Goal: Task Accomplishment & Management: Use online tool/utility

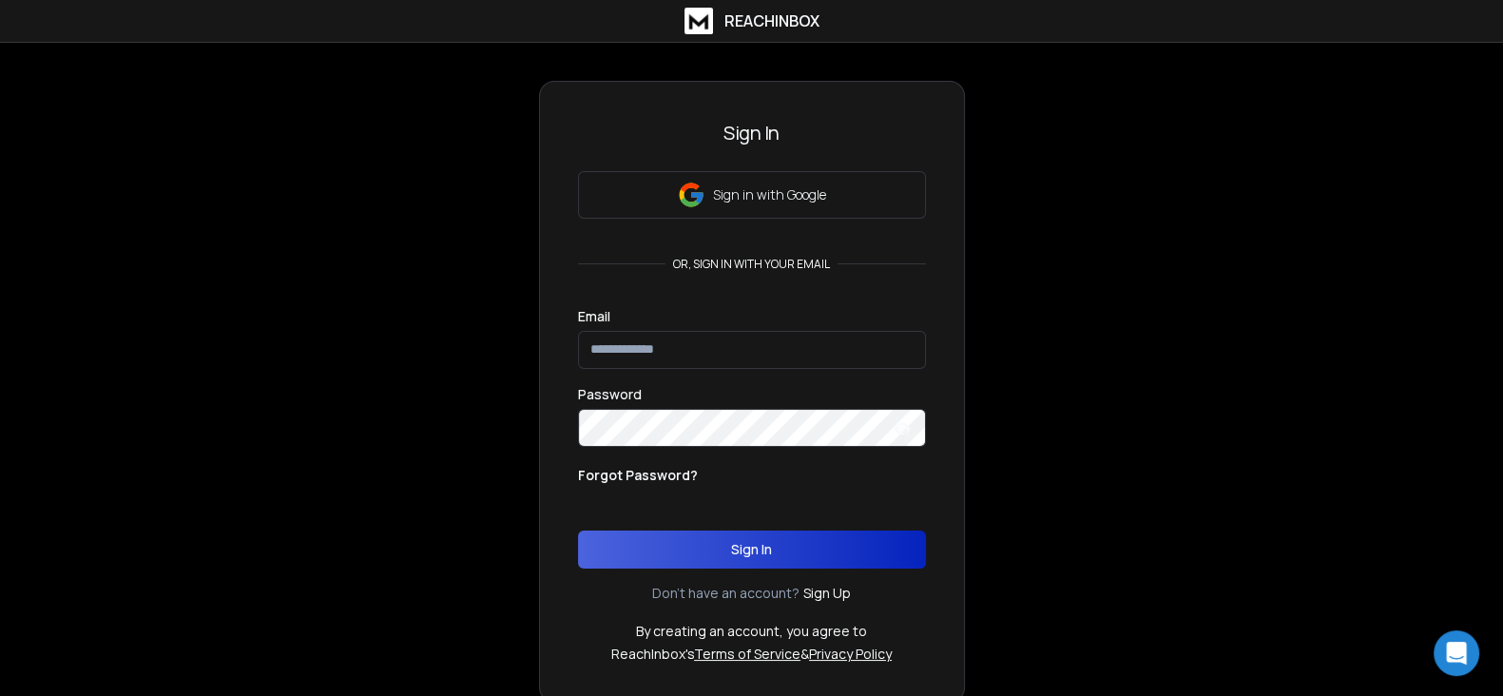
type input "**********"
click at [667, 359] on input "**********" at bounding box center [752, 350] width 348 height 38
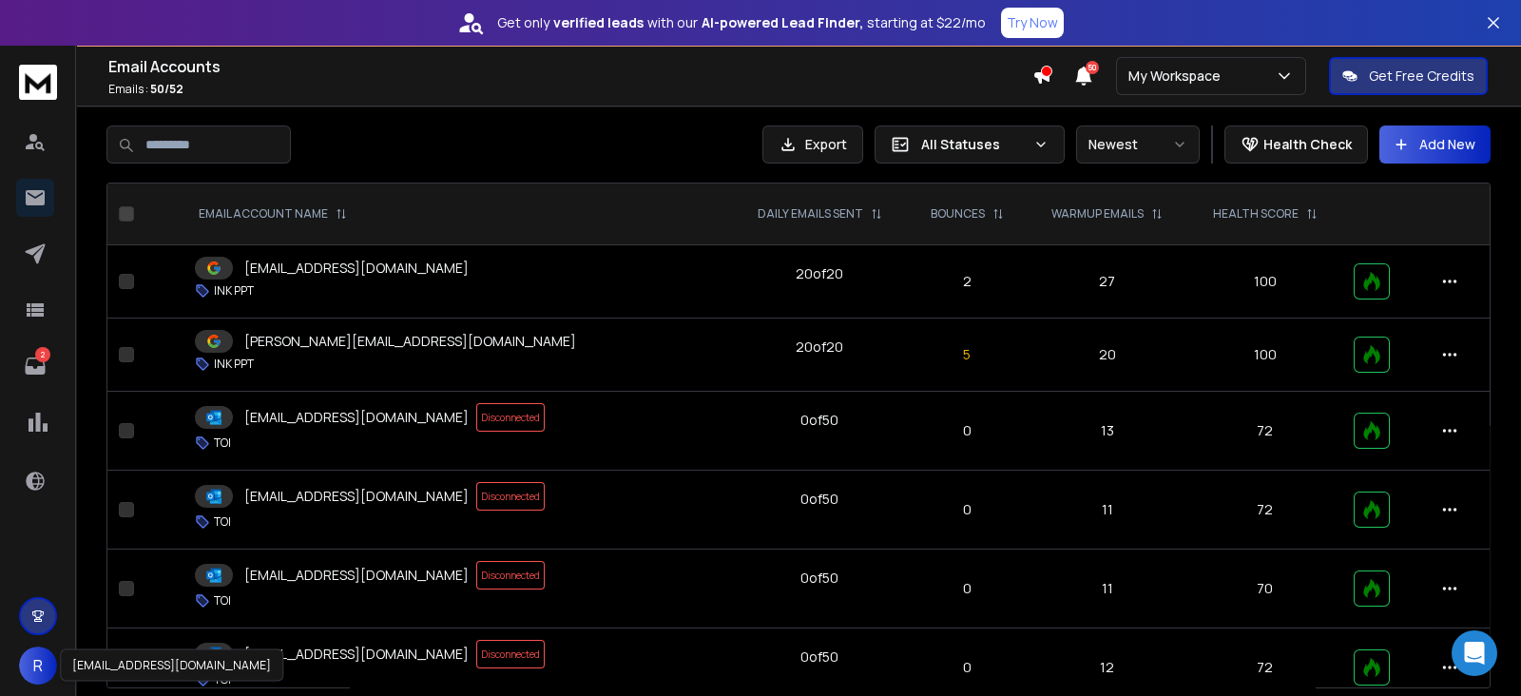
click at [38, 656] on span "R" at bounding box center [38, 666] width 38 height 38
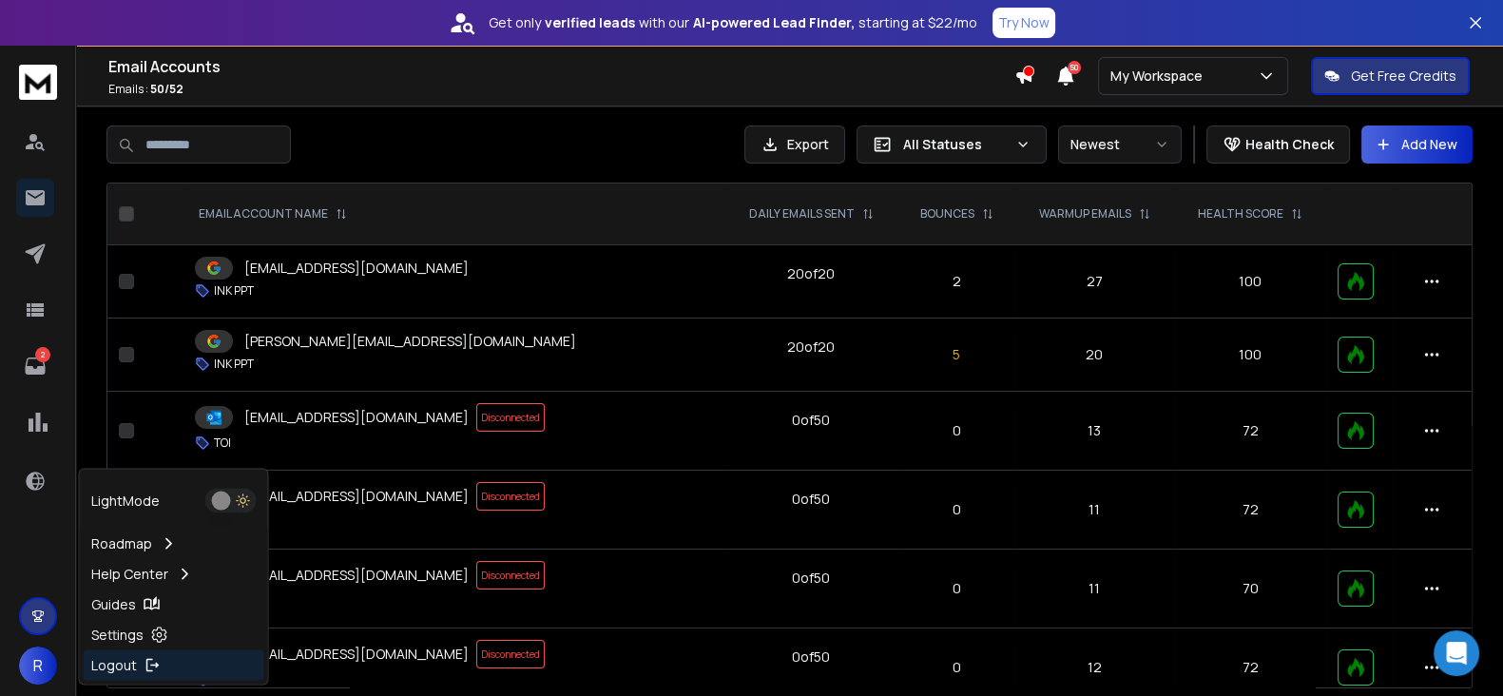
click at [113, 670] on p "Logout" at bounding box center [114, 665] width 46 height 19
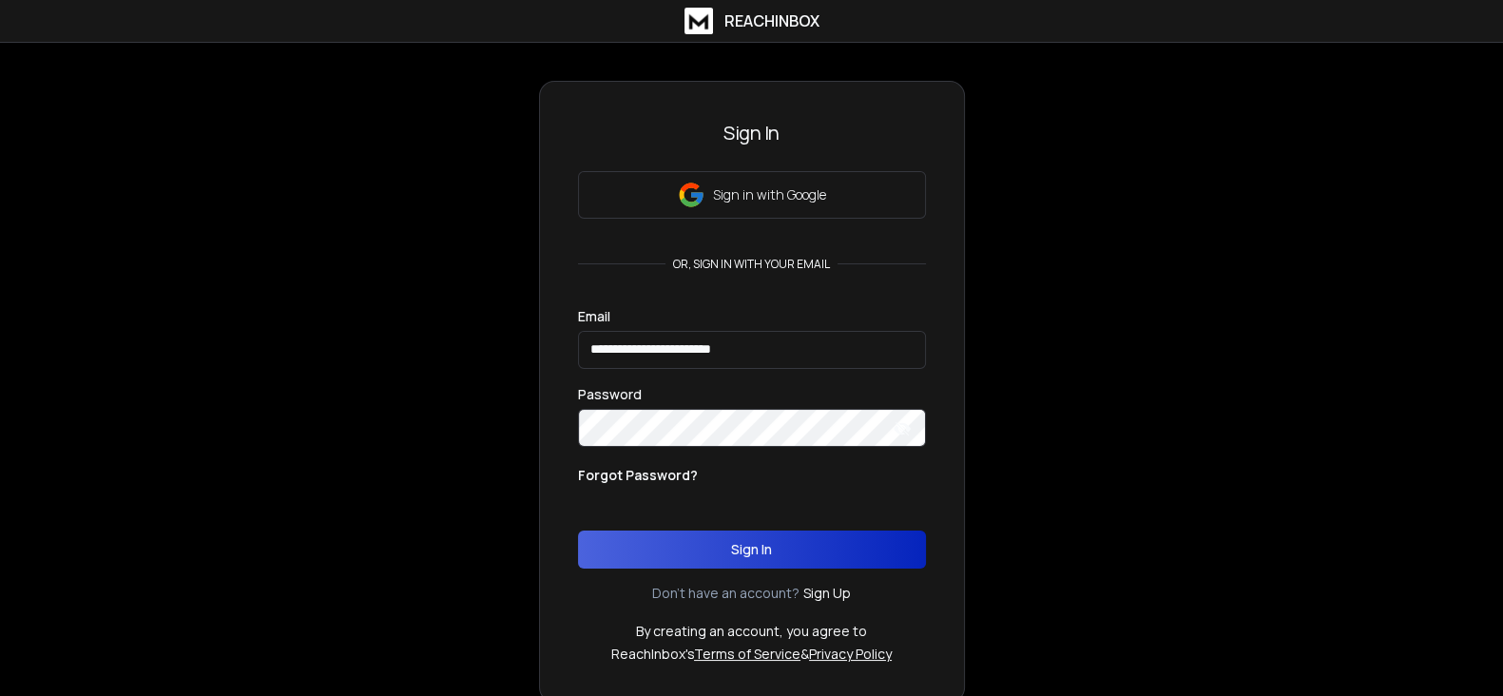
click at [659, 344] on input "**********" at bounding box center [752, 350] width 348 height 38
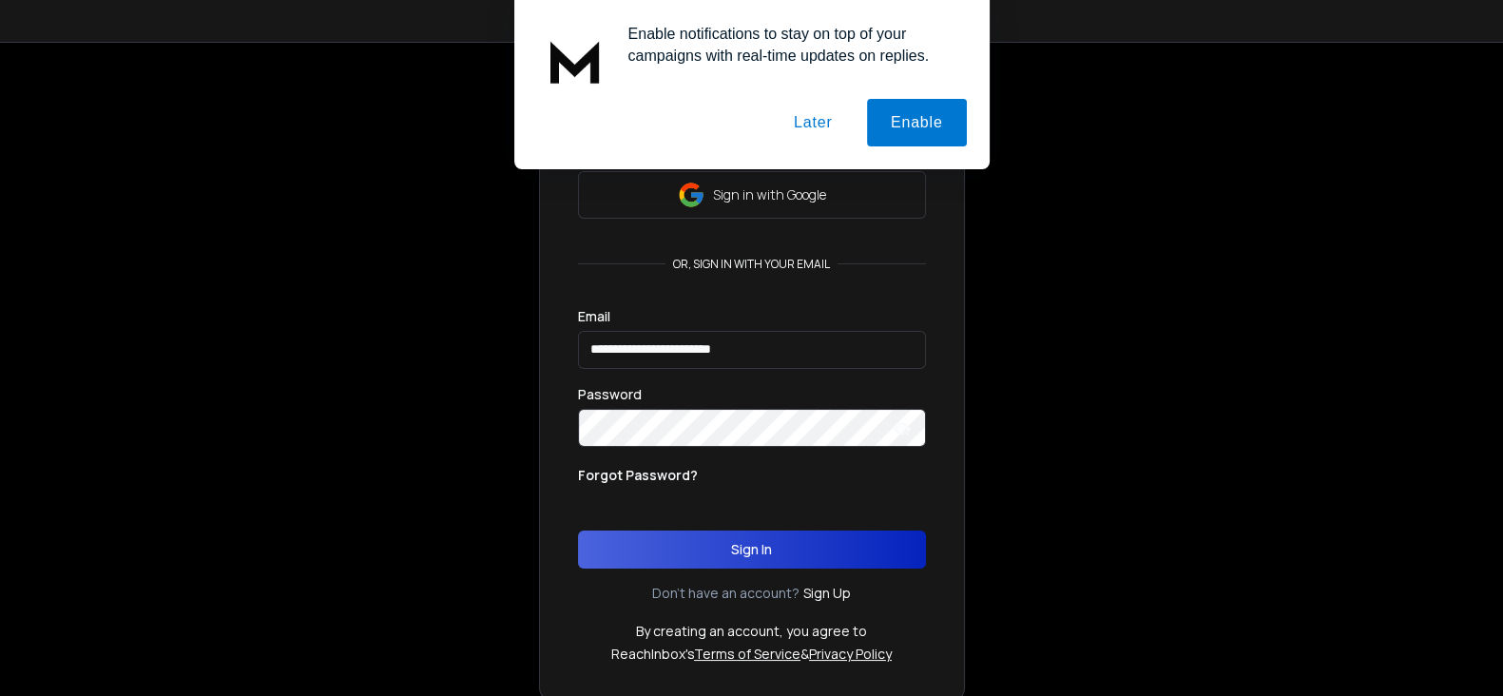
type input "**********"
click at [709, 553] on button "Sign In" at bounding box center [752, 550] width 348 height 38
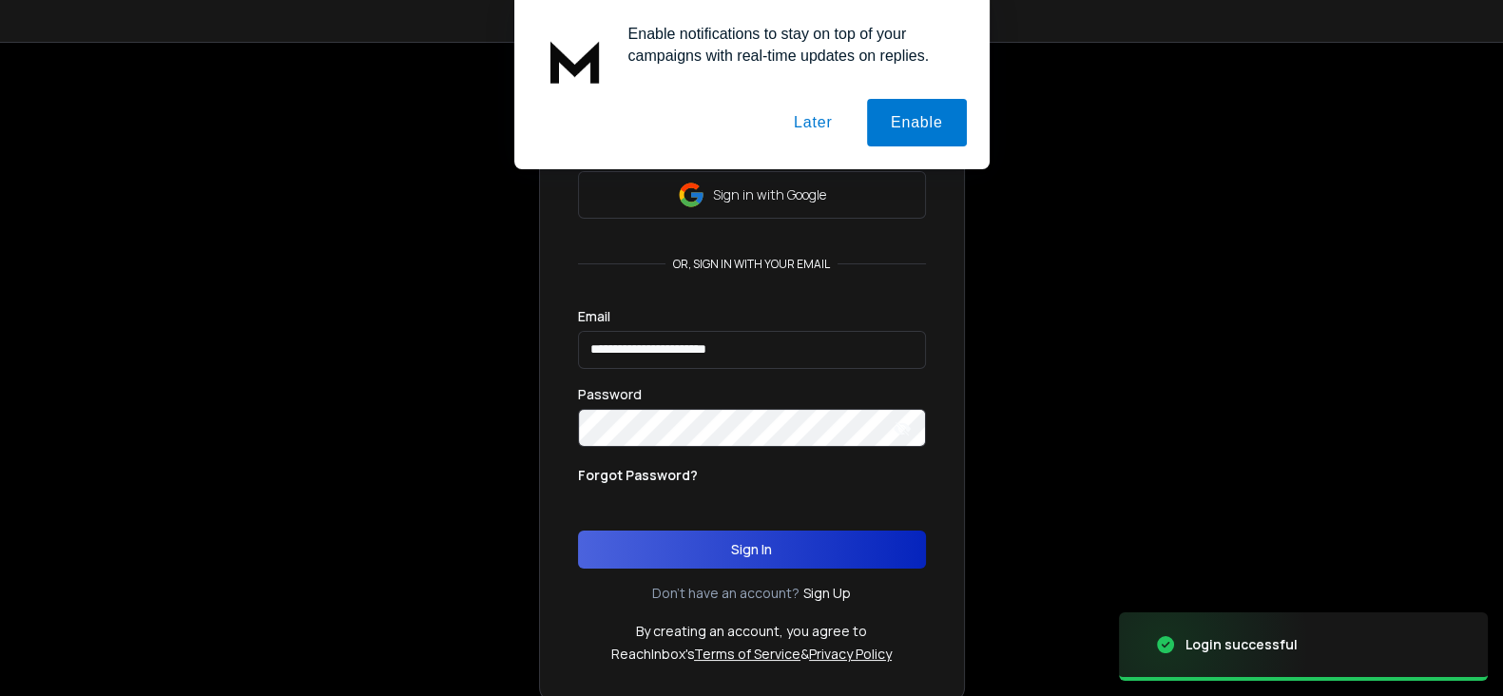
click at [827, 122] on button "Later" at bounding box center [813, 123] width 86 height 48
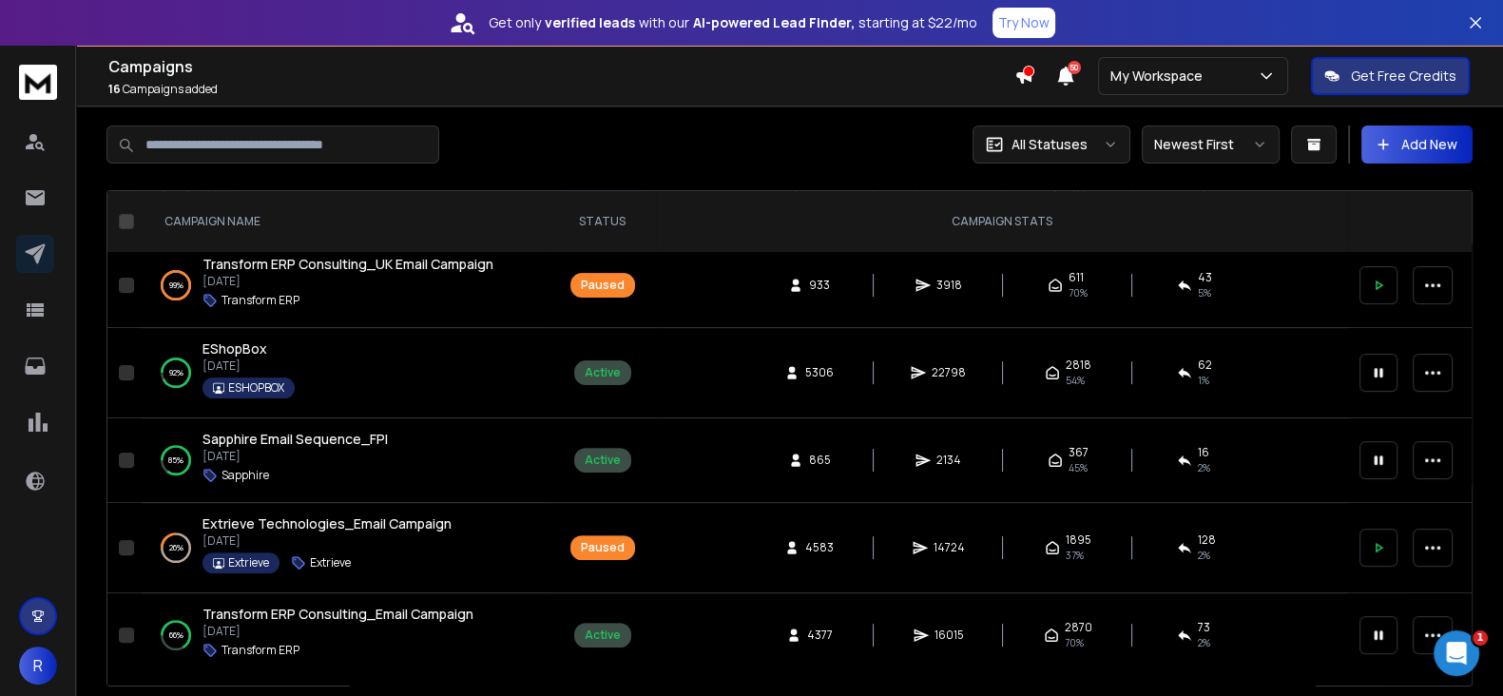
scroll to position [915, 0]
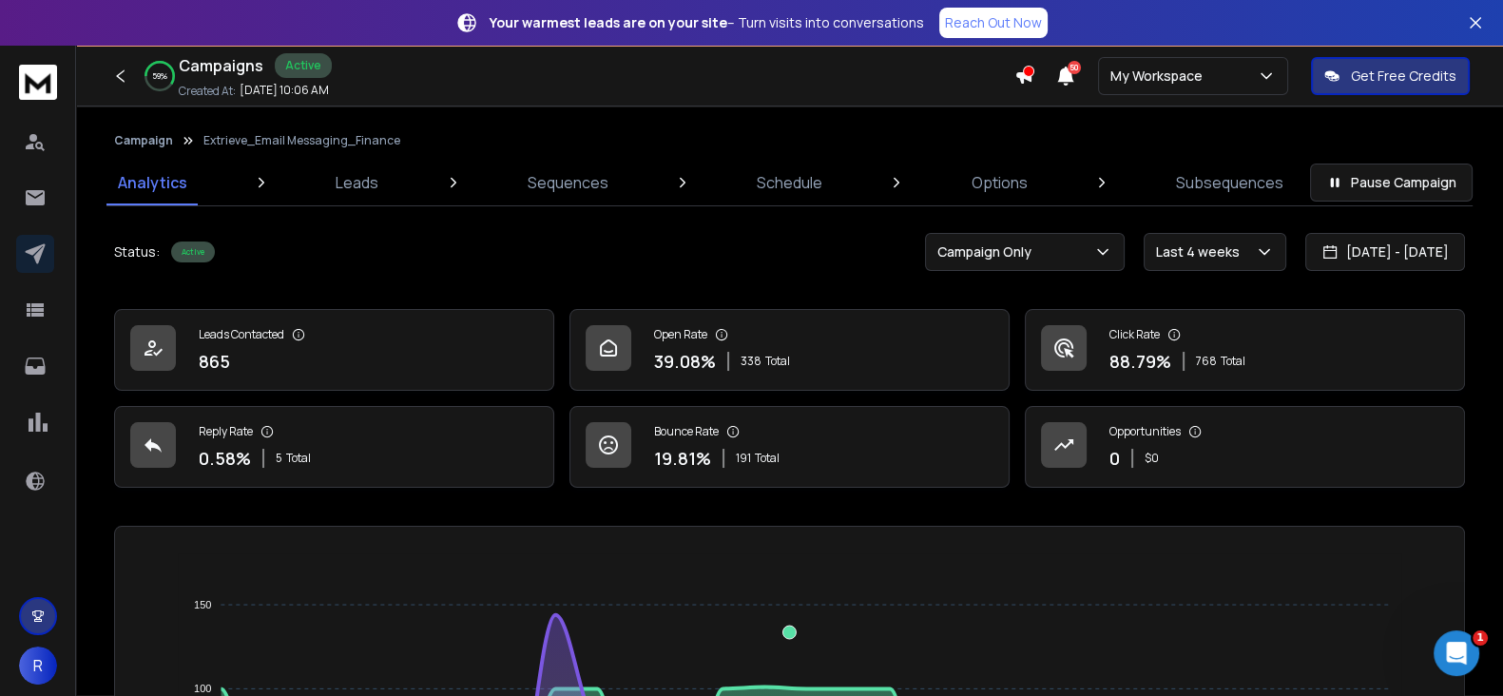
click at [318, 190] on div "Analytics Leads Sequences Schedule Options Subsequences" at bounding box center [700, 183] width 1189 height 46
click at [334, 191] on link "Leads" at bounding box center [357, 183] width 66 height 46
click at [352, 198] on link "Leads" at bounding box center [357, 183] width 66 height 46
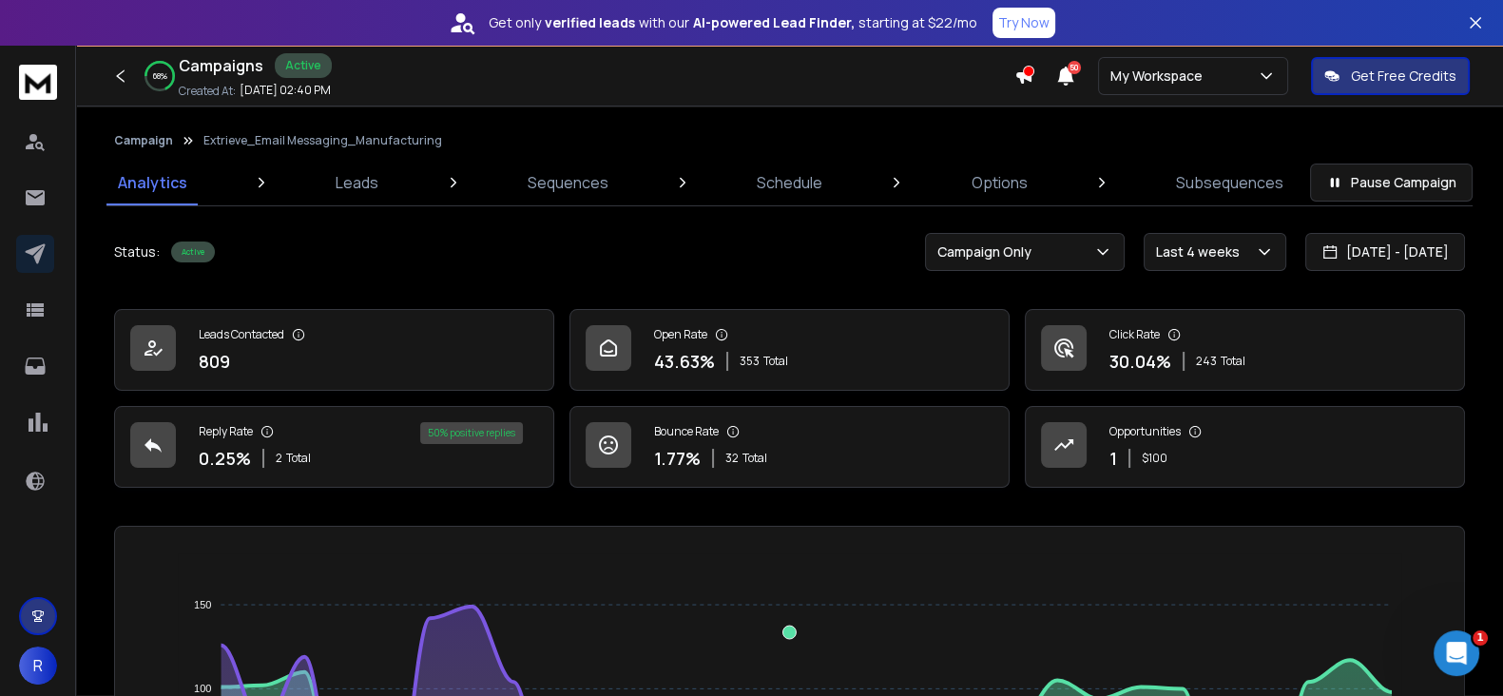
click at [370, 203] on link "Leads" at bounding box center [357, 183] width 66 height 46
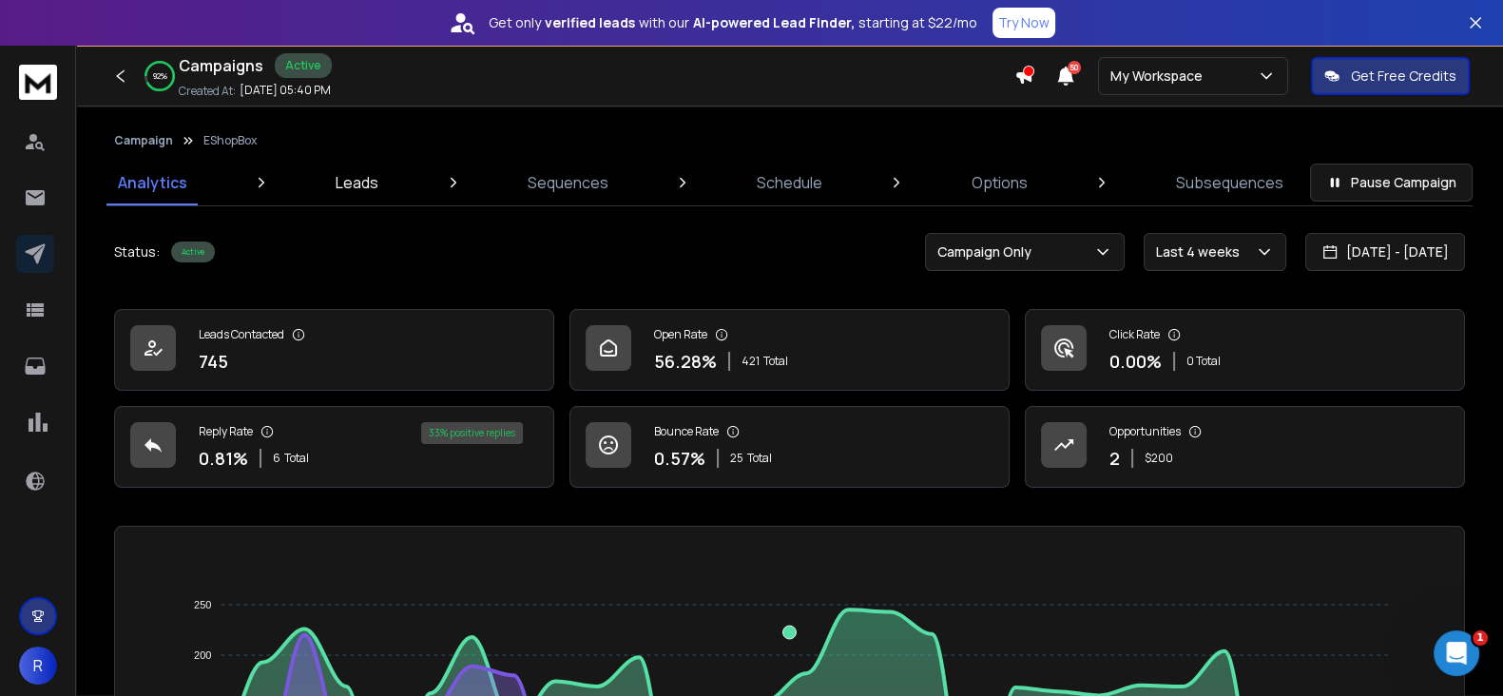
click at [376, 203] on link "Leads" at bounding box center [357, 183] width 66 height 46
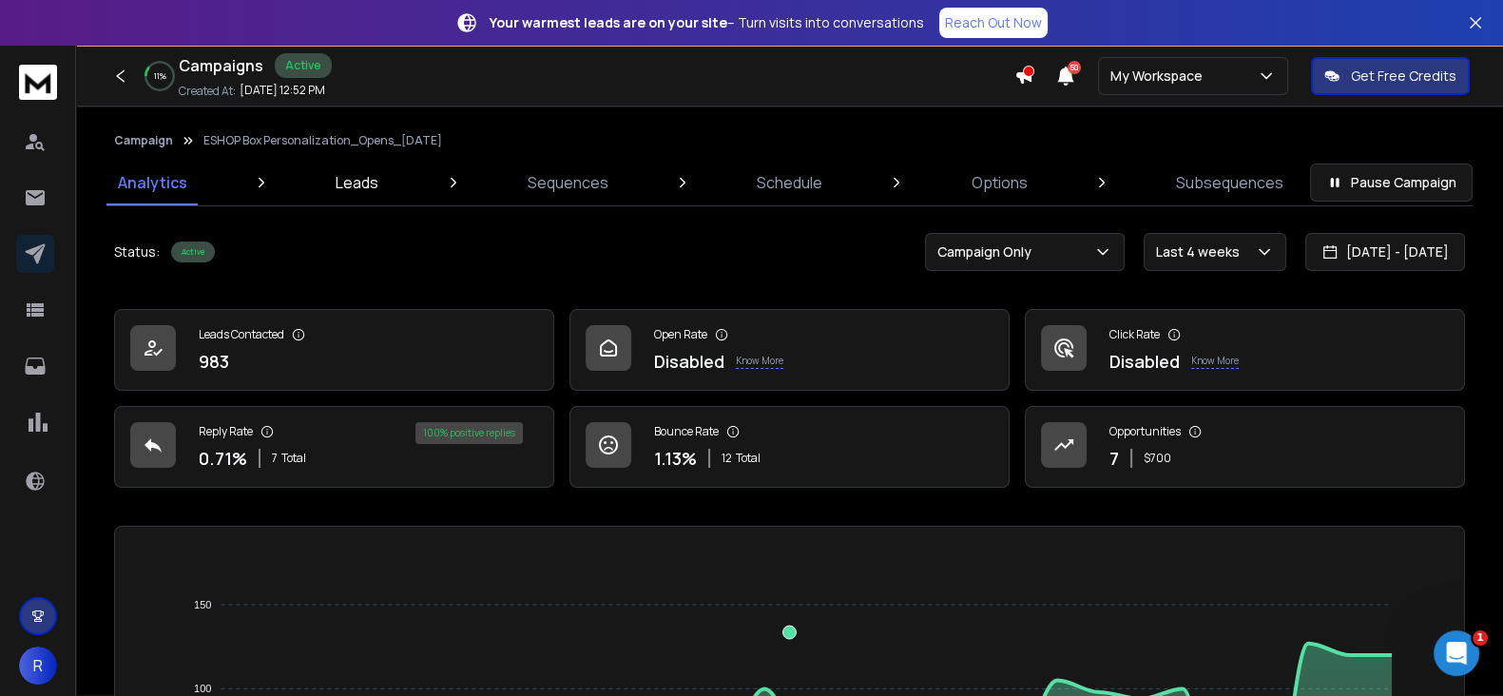
click at [370, 184] on p "Leads" at bounding box center [357, 182] width 43 height 23
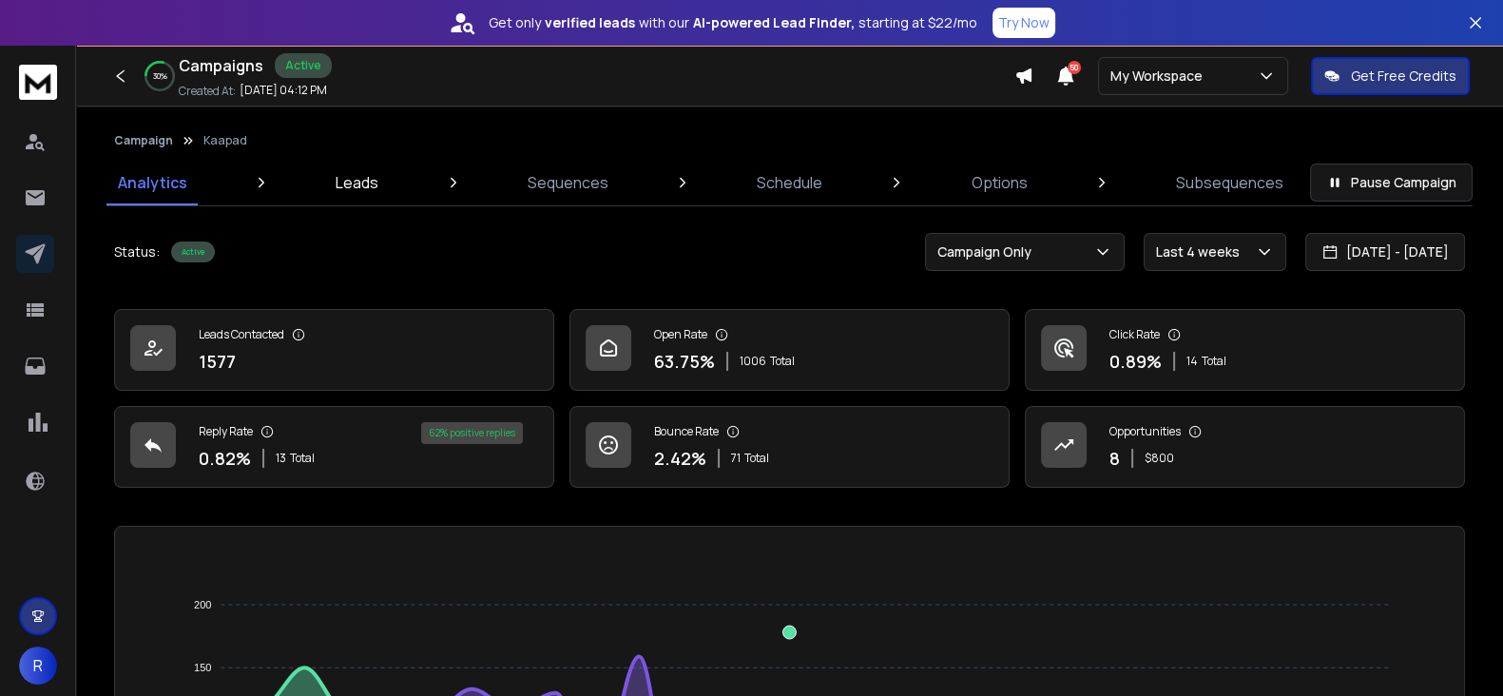
click at [366, 190] on p "Leads" at bounding box center [357, 182] width 43 height 23
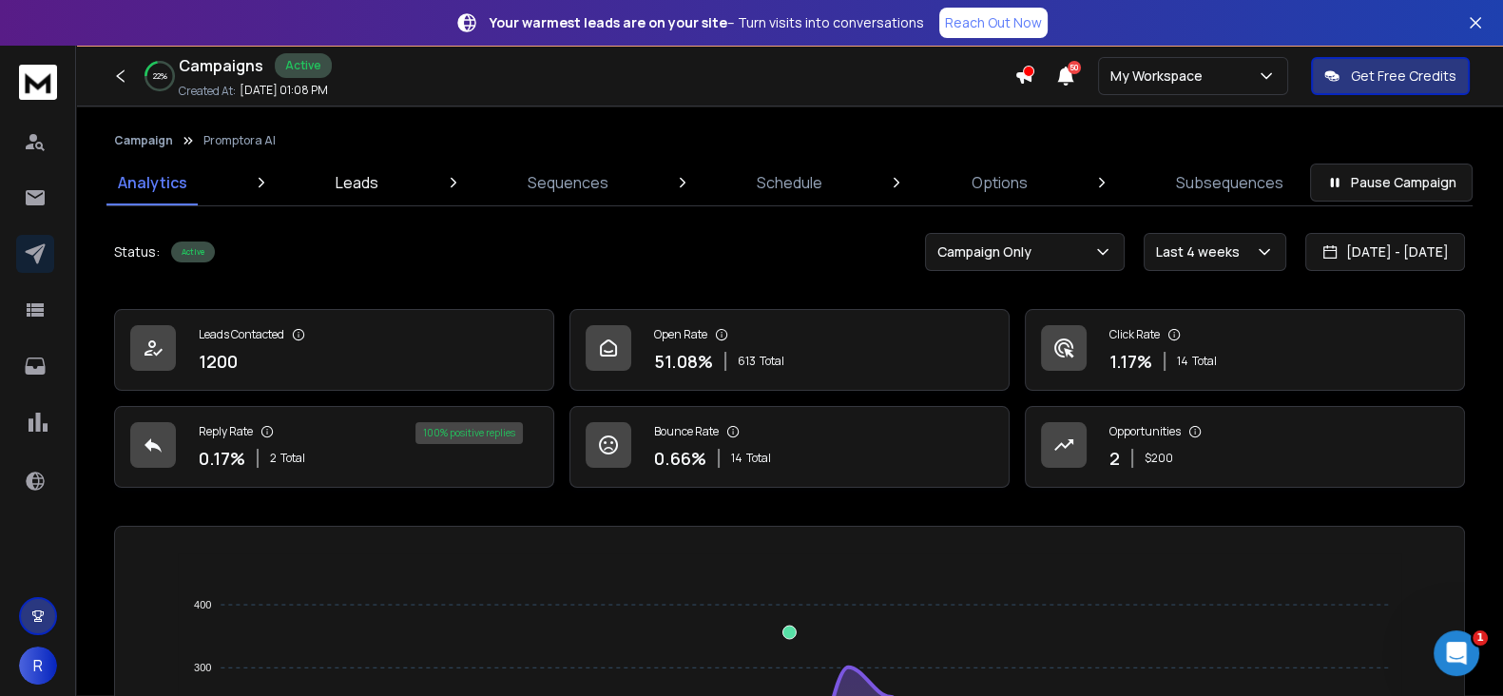
click at [371, 194] on link "Leads" at bounding box center [357, 183] width 66 height 46
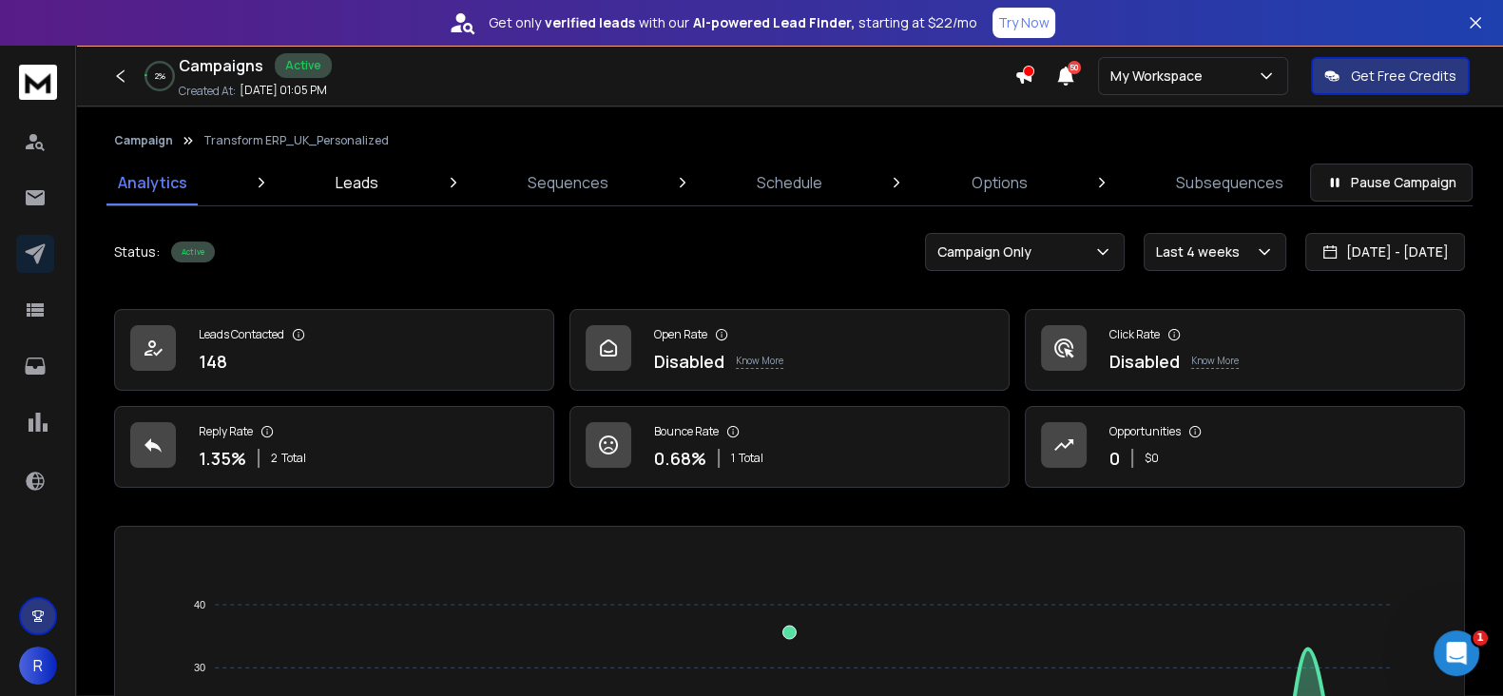
click at [352, 194] on link "Leads" at bounding box center [357, 183] width 66 height 46
click at [352, 184] on p "Leads" at bounding box center [357, 182] width 43 height 23
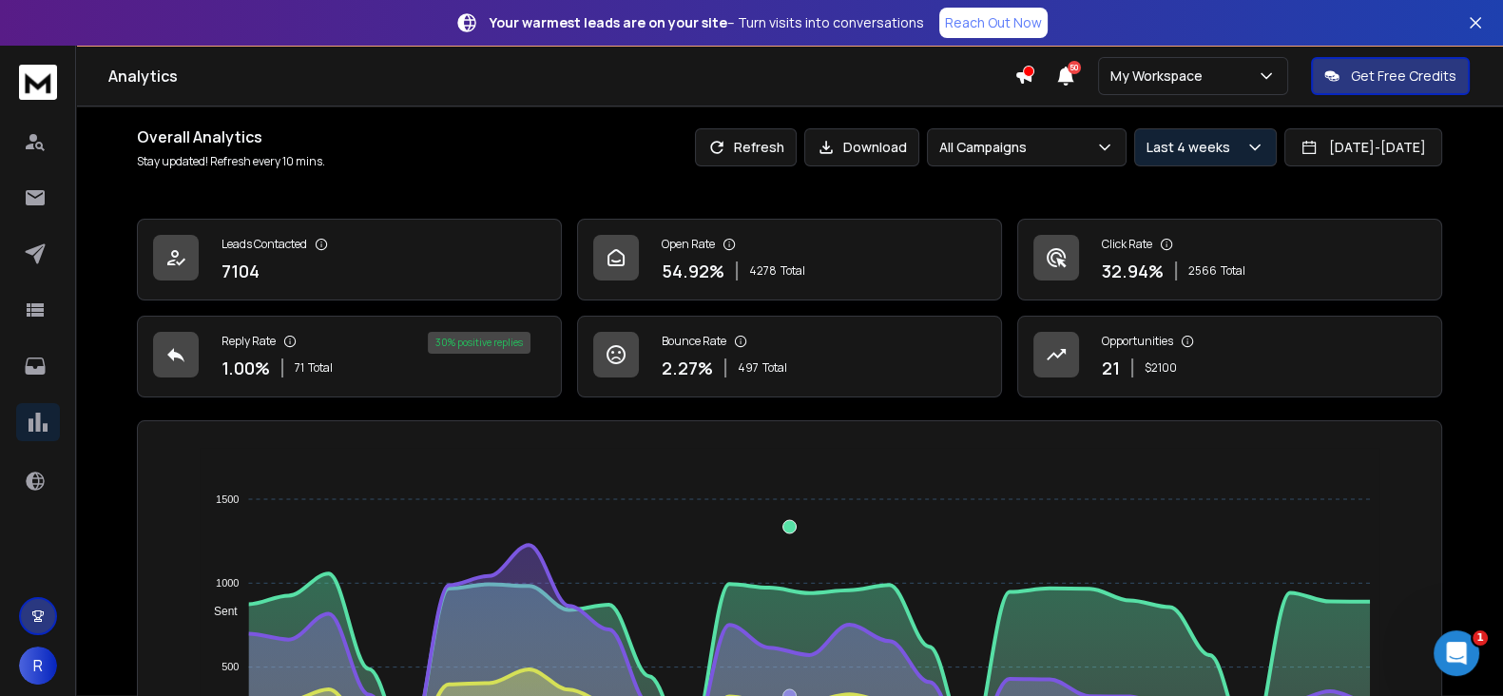
click at [1168, 146] on p "Last 4 weeks" at bounding box center [1192, 147] width 91 height 19
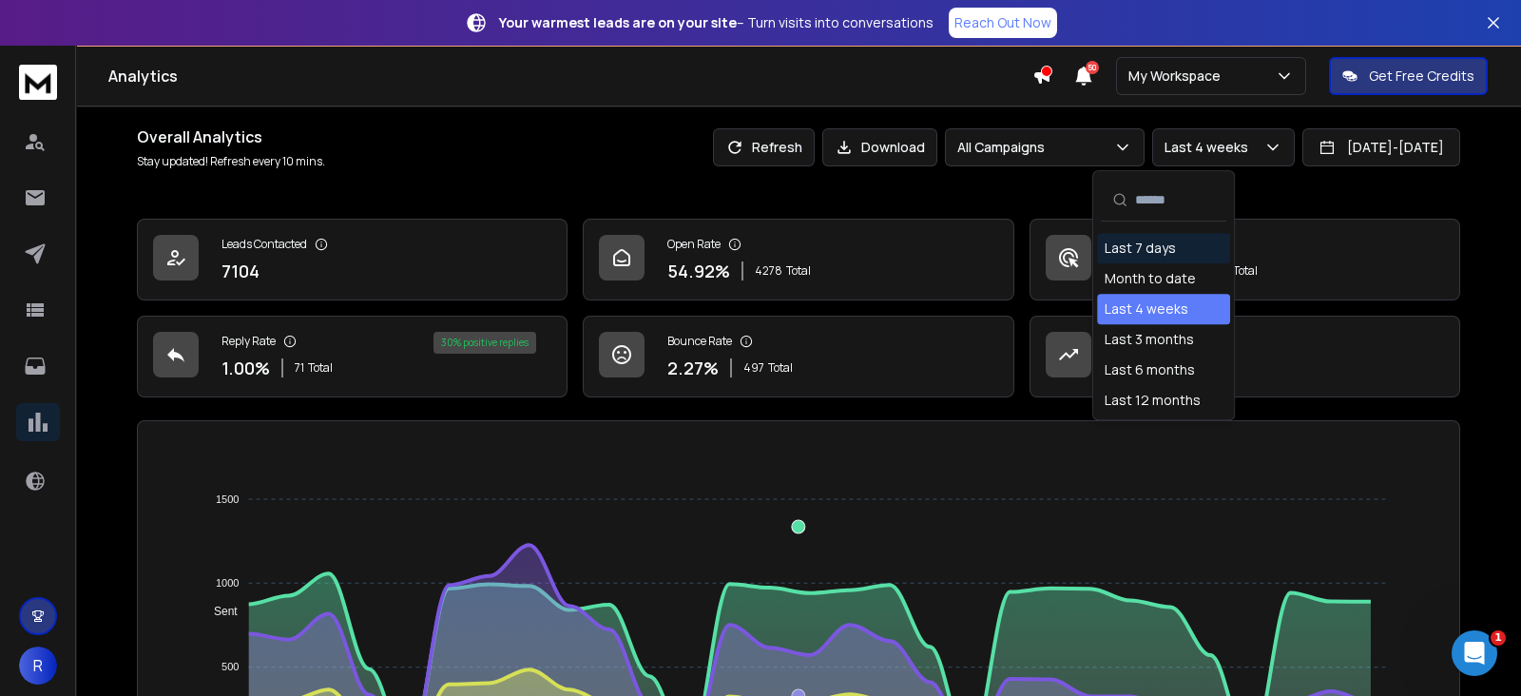
click at [1153, 396] on div "Last 12 months" at bounding box center [1153, 400] width 96 height 19
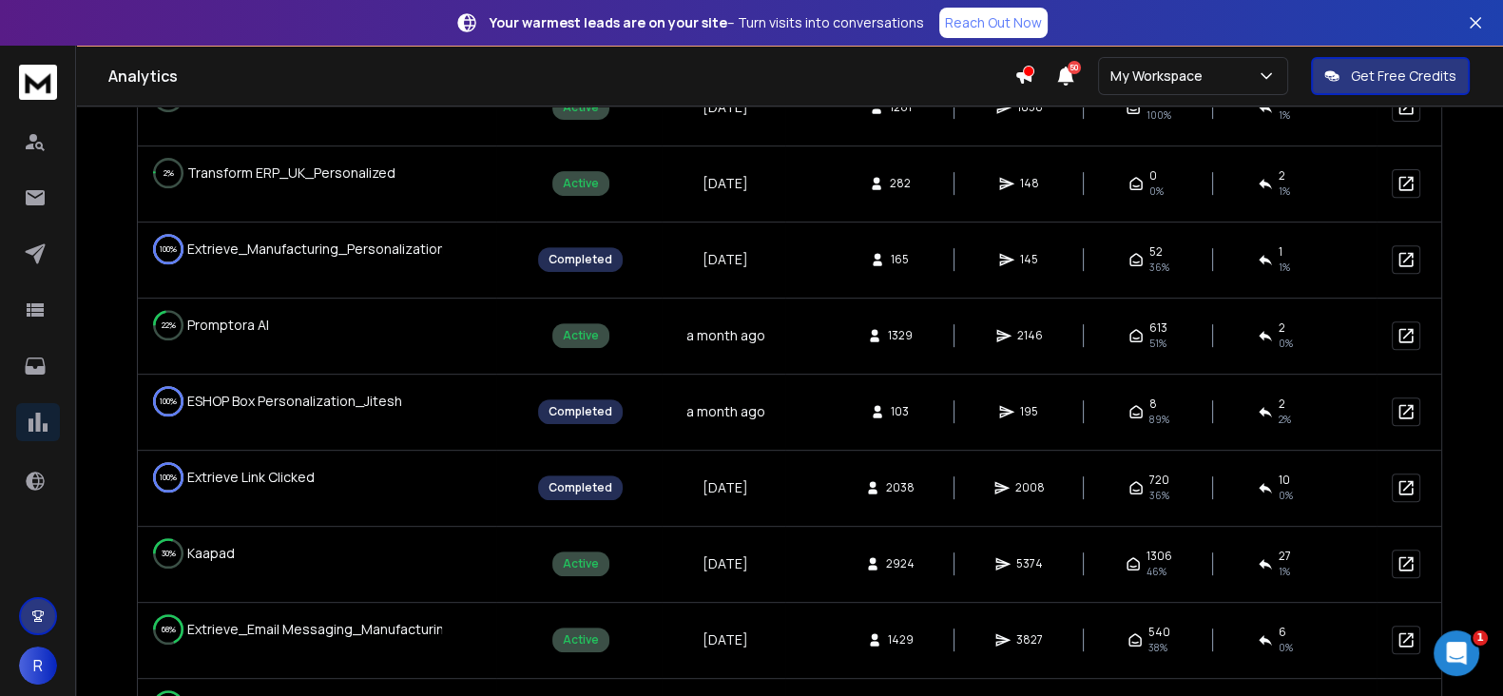
scroll to position [950, 0]
